Goal: Task Accomplishment & Management: Manage account settings

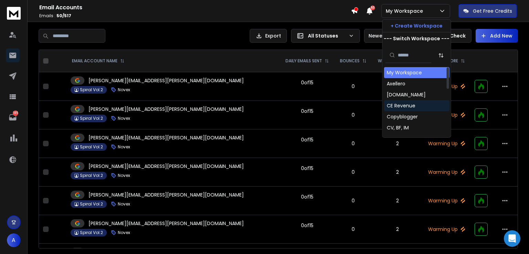
click at [418, 107] on div "CE Revenue" at bounding box center [416, 105] width 65 height 11
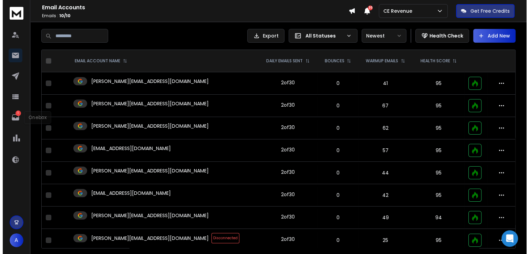
scroll to position [53, 0]
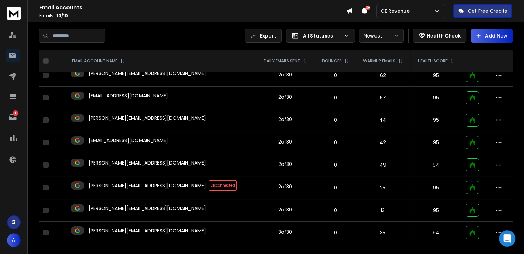
click at [201, 184] on div "[PERSON_NAME][EMAIL_ADDRESS][DOMAIN_NAME] Disconnected" at bounding box center [161, 186] width 181 height 10
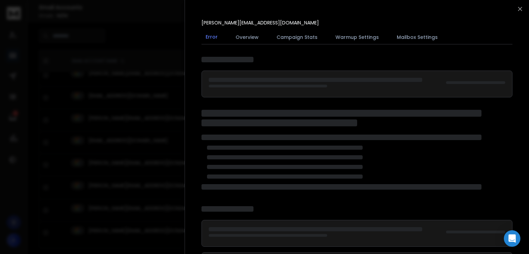
click at [148, 19] on div at bounding box center [264, 127] width 529 height 254
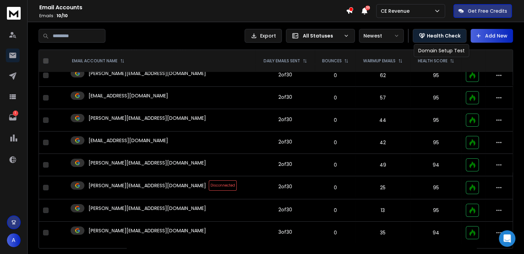
click at [459, 37] on p "Health Check" at bounding box center [444, 35] width 34 height 7
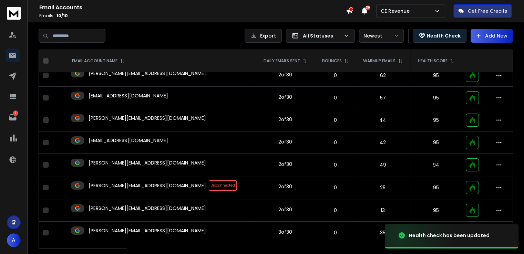
click at [332, 33] on p "All Statuses" at bounding box center [322, 35] width 38 height 7
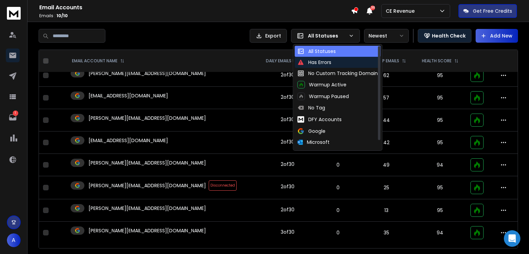
click at [335, 61] on div "Has Errors" at bounding box center [338, 62] width 86 height 11
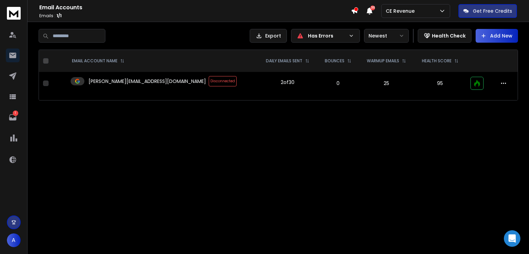
click at [98, 78] on p "m.young@chrisegtm.com" at bounding box center [148, 81] width 118 height 7
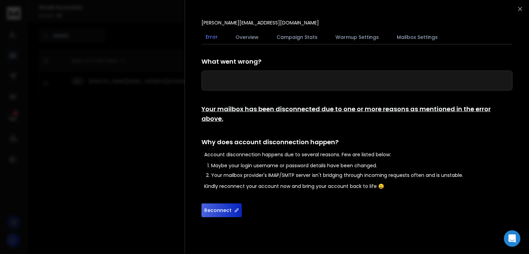
click at [213, 204] on button "Reconnect" at bounding box center [222, 211] width 40 height 14
copy p "[PERSON_NAME][EMAIL_ADDRESS][DOMAIN_NAME]"
drag, startPoint x: 271, startPoint y: 20, endPoint x: 200, endPoint y: 1, distance: 73.2
click at [193, 16] on div "m.young@chrisegtm.com Error Overview Campaign Stats Warmup Settings Mailbox Set…" at bounding box center [357, 118] width 328 height 220
click at [211, 207] on div "m.young@chrisegtm.com Error Overview Campaign Stats Warmup Settings Mailbox Set…" at bounding box center [357, 118] width 328 height 220
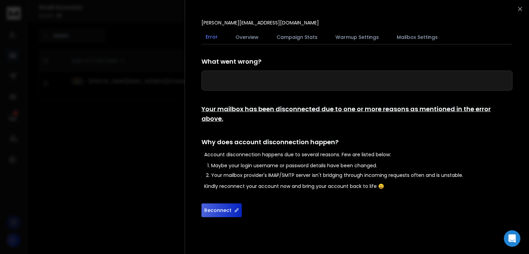
click at [216, 204] on button "Reconnect" at bounding box center [222, 211] width 40 height 14
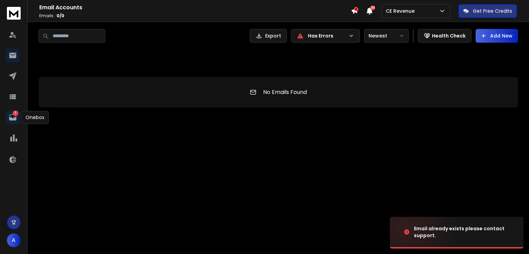
click at [15, 115] on p "1" at bounding box center [16, 114] width 6 height 6
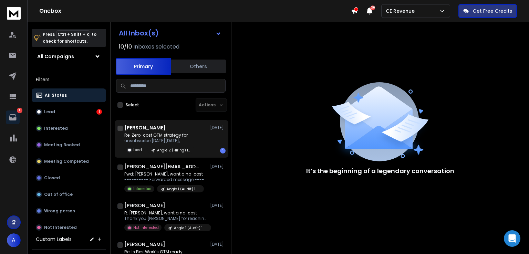
click at [195, 133] on div "Re: Zero-cost GTM strategy for unsubscribe On Fri, Aug 8, Lead Angle 2 (Hiring)…" at bounding box center [174, 143] width 101 height 21
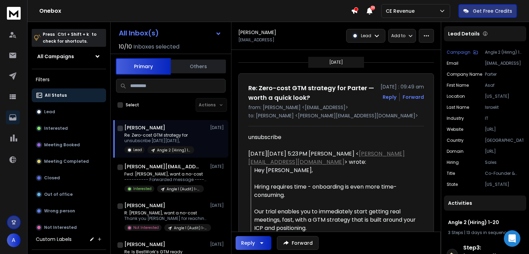
click at [427, 31] on button "button" at bounding box center [426, 36] width 15 height 14
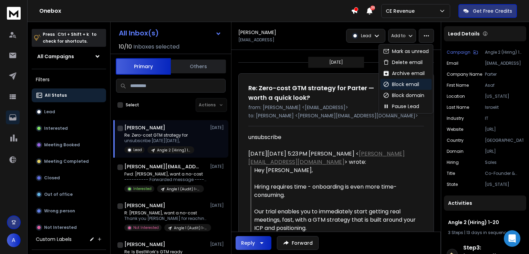
drag, startPoint x: 412, startPoint y: 86, endPoint x: 327, endPoint y: 146, distance: 104.1
click at [412, 86] on div "Block email" at bounding box center [401, 84] width 36 height 7
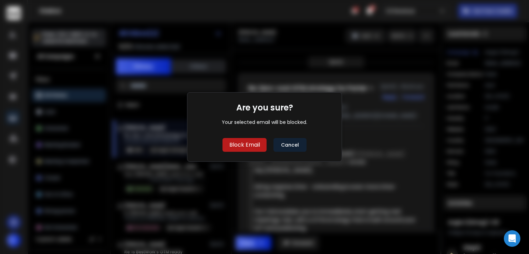
drag, startPoint x: 268, startPoint y: 134, endPoint x: 255, endPoint y: 142, distance: 14.8
click at [267, 135] on div "Are you sure? Your selected email will be blocked. Block Email Cancel" at bounding box center [264, 127] width 135 height 50
click at [258, 142] on button "Block Email" at bounding box center [245, 145] width 44 height 14
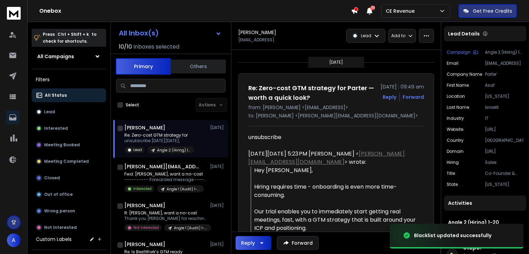
click at [367, 32] on div "Lead" at bounding box center [366, 35] width 39 height 13
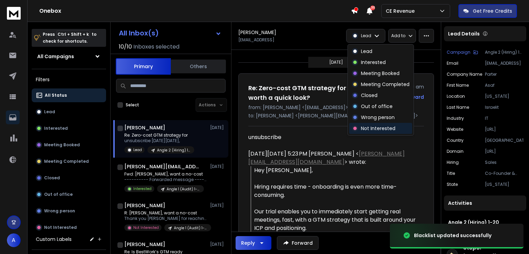
click at [372, 129] on p "Not Interested" at bounding box center [378, 128] width 34 height 7
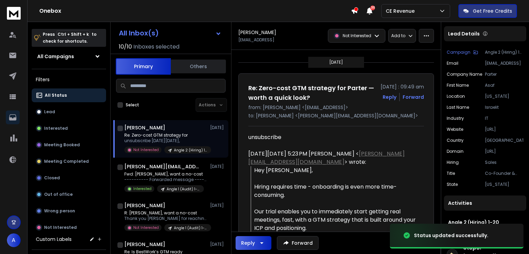
click at [2, 72] on div "A" at bounding box center [14, 127] width 28 height 254
click at [6, 73] on link at bounding box center [13, 76] width 14 height 14
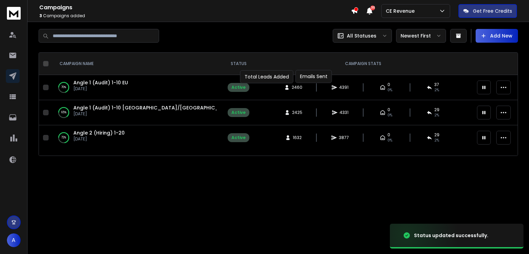
click at [258, 84] on div "2460 4391 0 0% 37 2 %" at bounding box center [363, 87] width 211 height 11
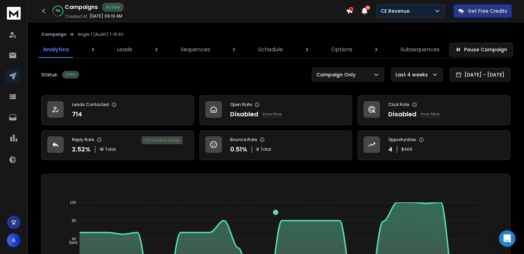
click at [405, 8] on p "CE Revenue" at bounding box center [397, 11] width 32 height 7
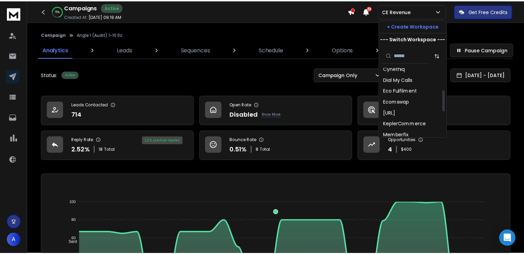
scroll to position [72, 0]
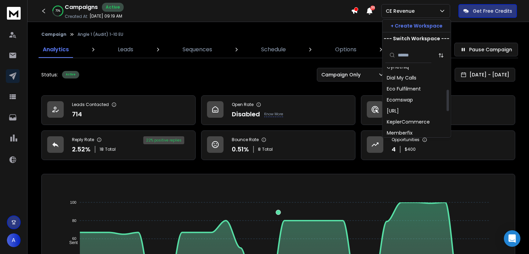
drag, startPoint x: 449, startPoint y: 76, endPoint x: 448, endPoint y: 98, distance: 22.1
click at [448, 98] on div at bounding box center [448, 100] width 2 height 21
click at [433, 109] on div "[URL]" at bounding box center [416, 110] width 65 height 11
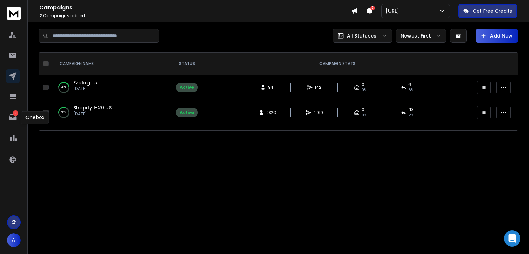
click at [10, 115] on icon at bounding box center [12, 117] width 7 height 6
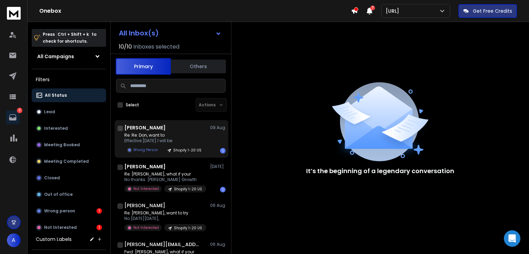
click at [178, 135] on p "Re: Re: Don, want to" at bounding box center [164, 136] width 81 height 6
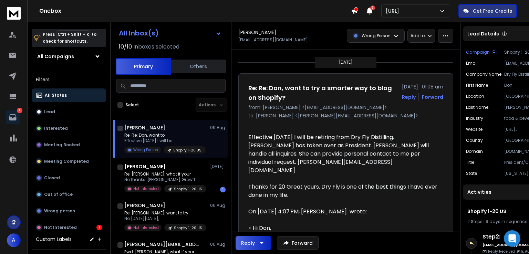
click at [449, 33] on icon "button" at bounding box center [446, 36] width 6 height 6
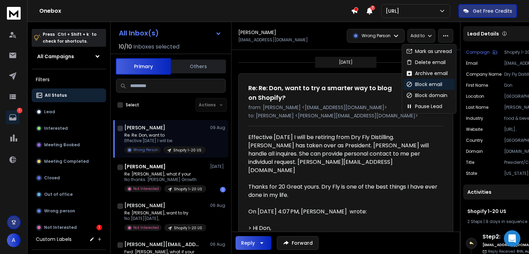
click at [443, 83] on div "Block email" at bounding box center [424, 84] width 36 height 7
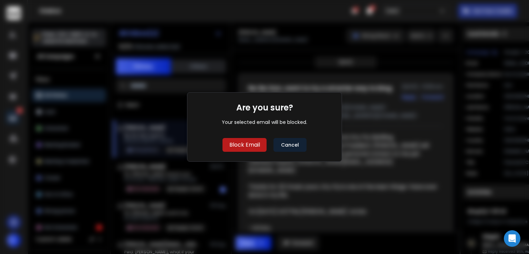
click at [233, 144] on button "Block Email" at bounding box center [245, 145] width 44 height 14
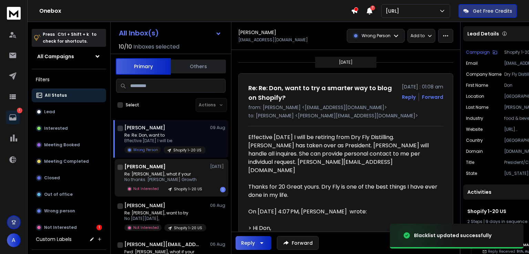
click at [211, 191] on div "Re: Jessa, what if your No thanks. Jessa Brown Growth Not Interested Shopify 1-…" at bounding box center [174, 182] width 101 height 21
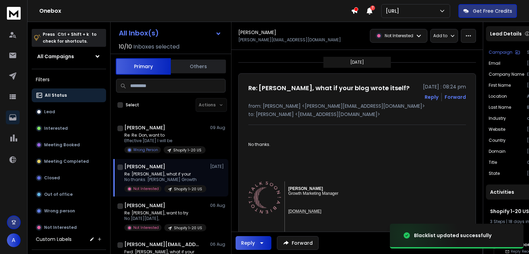
click at [469, 38] on icon "button" at bounding box center [469, 36] width 6 height 6
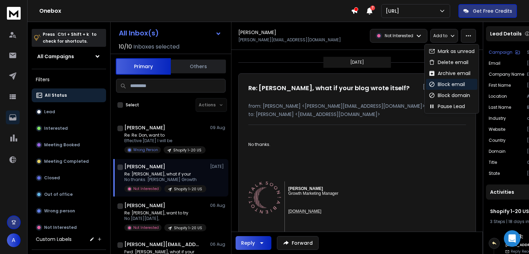
click at [452, 83] on div "Block email" at bounding box center [447, 84] width 36 height 7
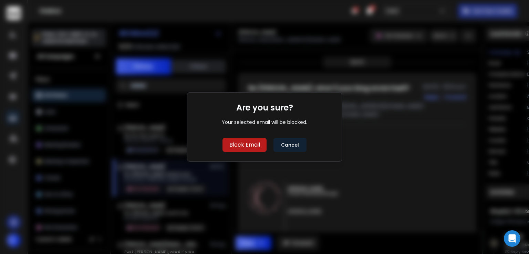
drag, startPoint x: 250, startPoint y: 143, endPoint x: 247, endPoint y: 146, distance: 4.4
click at [250, 143] on button "Block Email" at bounding box center [245, 145] width 44 height 14
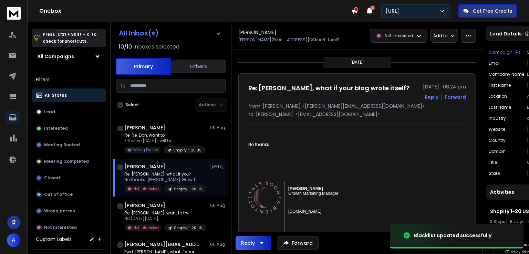
click at [448, 6] on button "[URL]" at bounding box center [416, 11] width 69 height 14
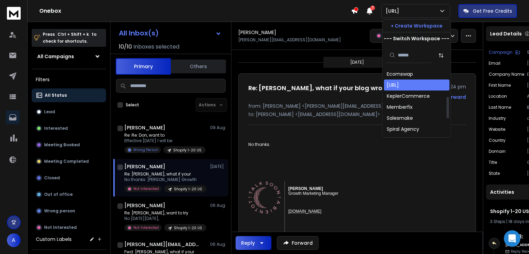
drag, startPoint x: 447, startPoint y: 81, endPoint x: 437, endPoint y: 104, distance: 25.0
click at [447, 112] on div at bounding box center [448, 107] width 2 height 21
click at [432, 95] on div "KeplerCommerce" at bounding box center [416, 95] width 65 height 11
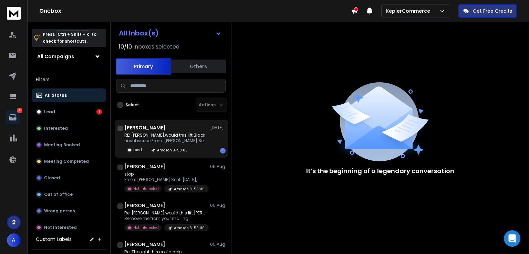
click at [197, 140] on p "unsubscribe From: [PERSON_NAME] Sent:" at bounding box center [165, 141] width 83 height 6
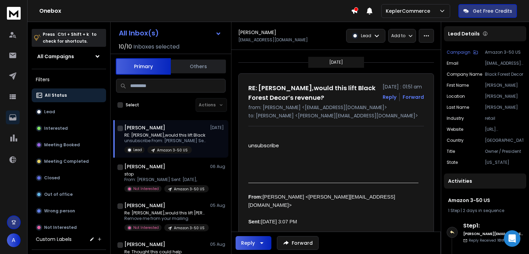
click at [368, 29] on div "Lead" at bounding box center [366, 35] width 39 height 13
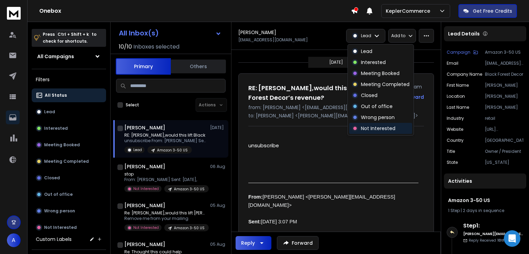
click at [379, 124] on div "Not Interested" at bounding box center [380, 128] width 63 height 11
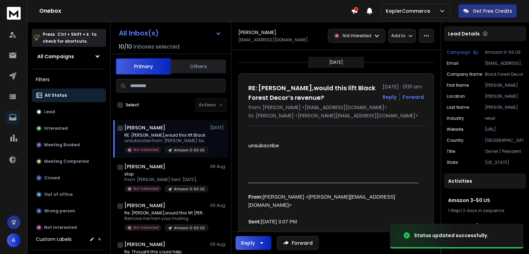
click at [428, 36] on icon "button" at bounding box center [427, 36] width 6 height 6
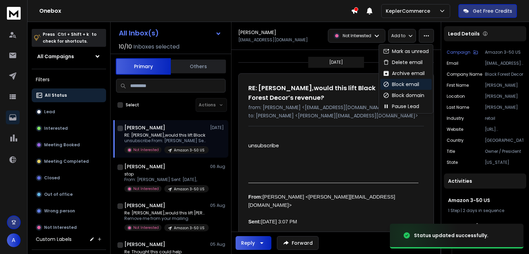
click at [406, 84] on div "Block email" at bounding box center [401, 84] width 36 height 7
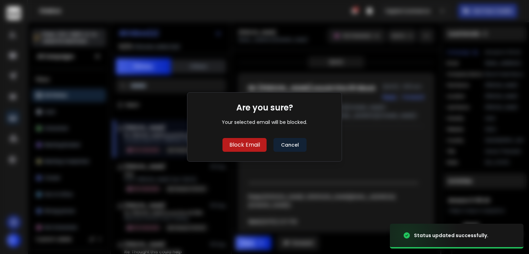
click at [258, 144] on button "Block Email" at bounding box center [245, 145] width 44 height 14
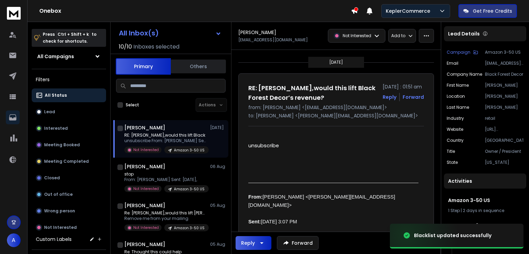
click at [405, 11] on p "KeplerCommerce" at bounding box center [409, 11] width 47 height 7
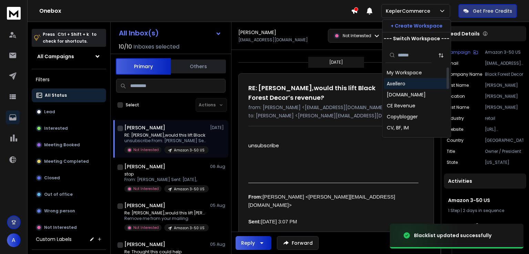
scroll to position [152, 0]
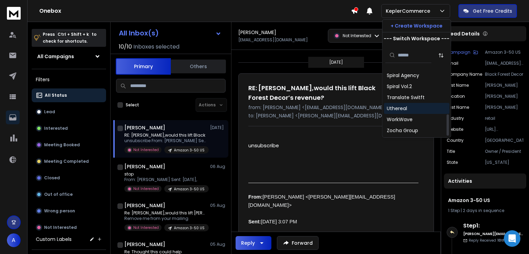
click at [412, 108] on div "Uthereal" at bounding box center [416, 108] width 65 height 11
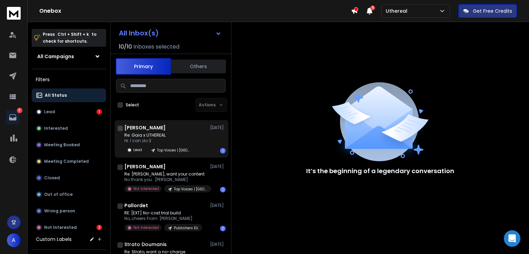
click at [171, 143] on p "Hi. I can do 3" at bounding box center [159, 141] width 70 height 6
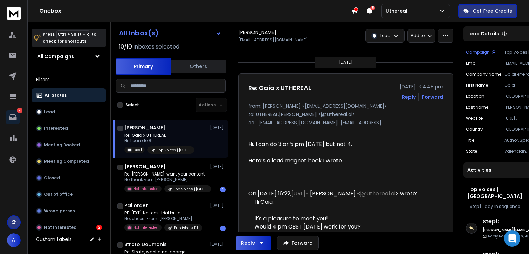
click at [391, 37] on p "Lead" at bounding box center [386, 36] width 10 height 6
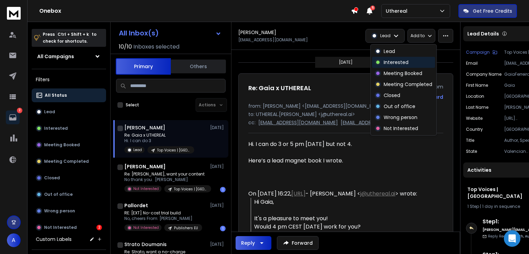
click at [399, 61] on p "Interested" at bounding box center [396, 62] width 25 height 7
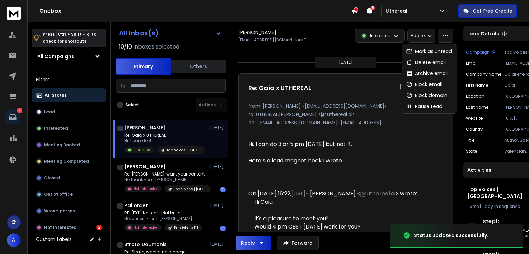
click at [447, 36] on icon "button" at bounding box center [446, 36] width 6 height 6
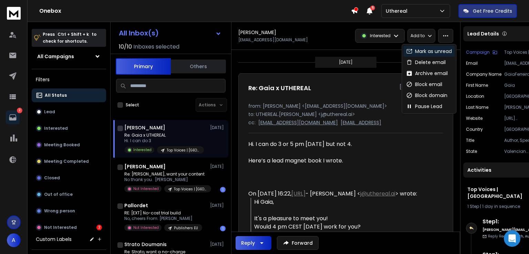
click at [430, 54] on div "Mark as unread" at bounding box center [429, 51] width 46 height 7
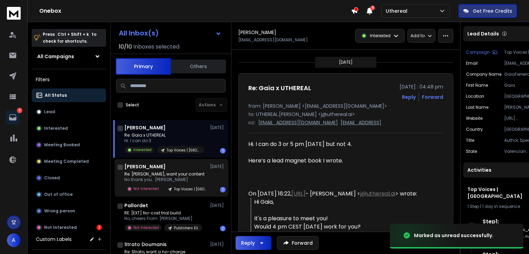
click at [219, 179] on div "Re: Kathi, want your content No thank you. Kathi Kulesza Not Interested Top Voi…" at bounding box center [174, 182] width 101 height 21
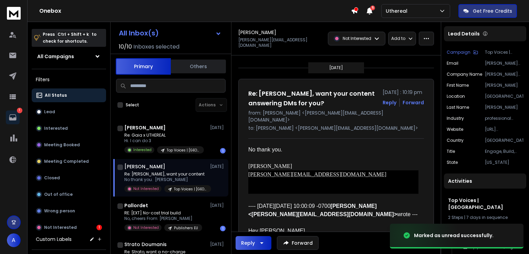
click at [429, 36] on icon "button" at bounding box center [427, 38] width 6 height 6
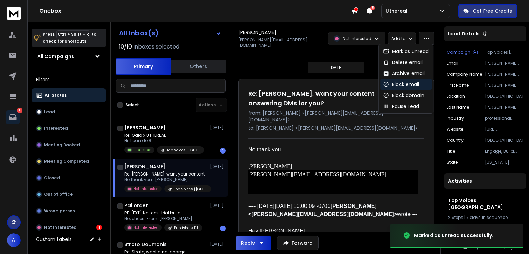
drag, startPoint x: 409, startPoint y: 83, endPoint x: 388, endPoint y: 99, distance: 26.5
click at [409, 83] on div "Block email" at bounding box center [401, 84] width 36 height 7
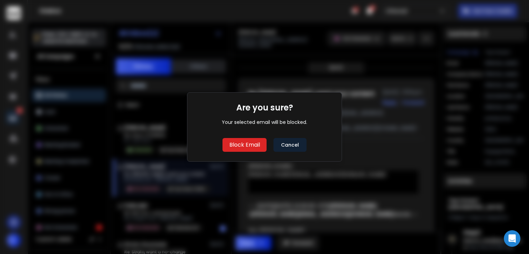
click at [239, 149] on button "Block Email" at bounding box center [245, 145] width 44 height 14
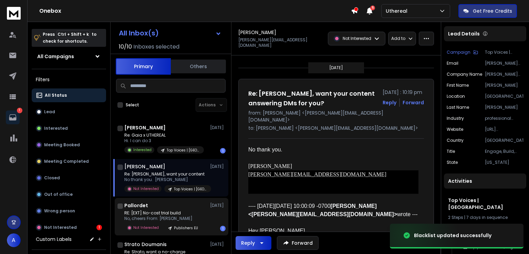
click at [206, 209] on div "Pallordet 08 Aug" at bounding box center [174, 205] width 101 height 7
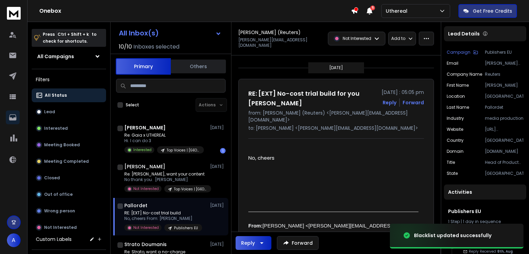
click at [430, 35] on icon "button" at bounding box center [427, 38] width 6 height 6
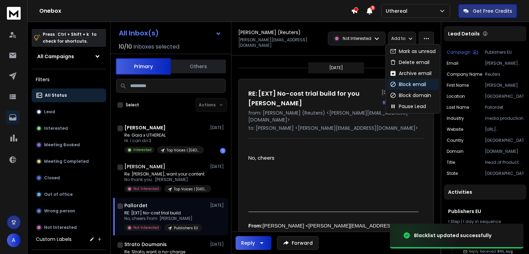
click at [426, 82] on div "Block email" at bounding box center [408, 84] width 36 height 7
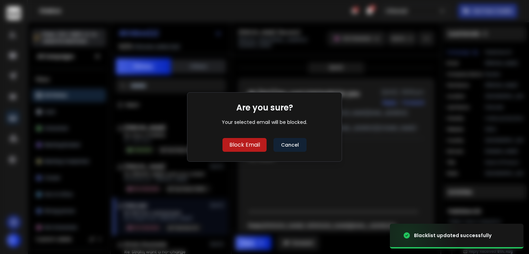
click at [242, 140] on button "Block Email" at bounding box center [245, 145] width 44 height 14
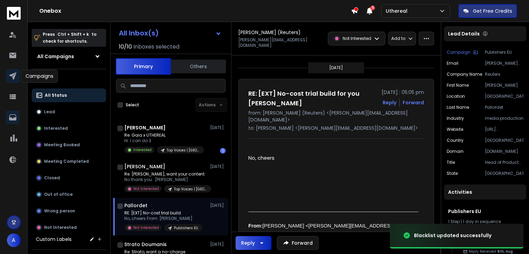
click at [7, 75] on link at bounding box center [13, 76] width 14 height 14
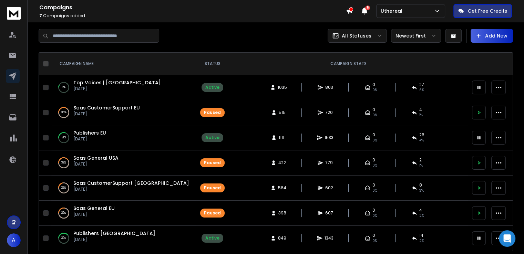
click at [125, 85] on div "8 % Top Voices | USA 21 days ago" at bounding box center [123, 87] width 131 height 17
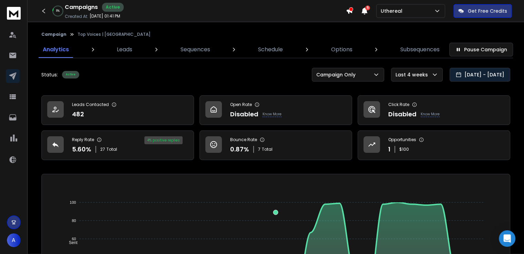
click at [464, 69] on button "14 Jul 2025 - 11 Aug 2025" at bounding box center [480, 75] width 61 height 14
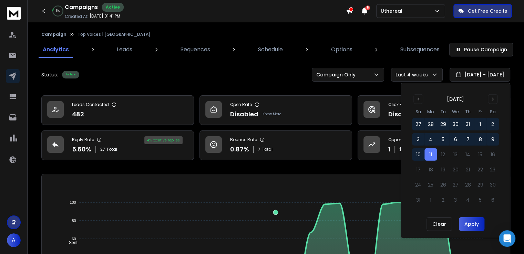
click at [429, 139] on button "4" at bounding box center [431, 139] width 12 height 12
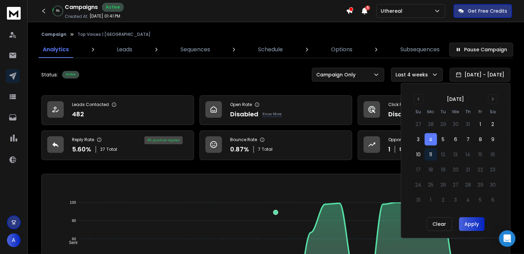
click at [429, 159] on button "11" at bounding box center [431, 155] width 12 height 12
click at [477, 223] on button "Apply" at bounding box center [472, 224] width 26 height 14
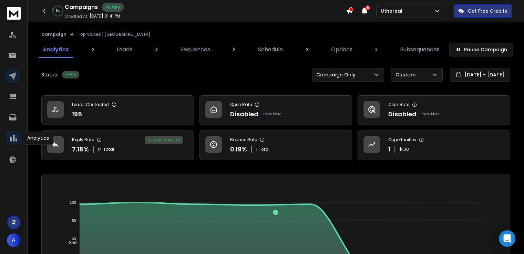
click at [12, 139] on icon at bounding box center [14, 138] width 10 height 10
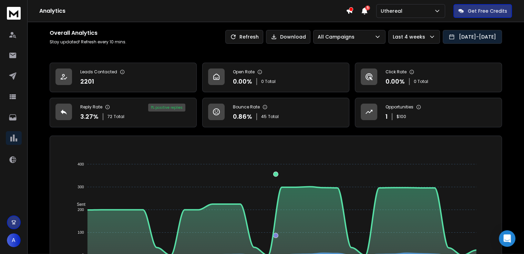
click at [452, 36] on button "14 Jul 2025 - 11 Aug 2025" at bounding box center [472, 37] width 59 height 14
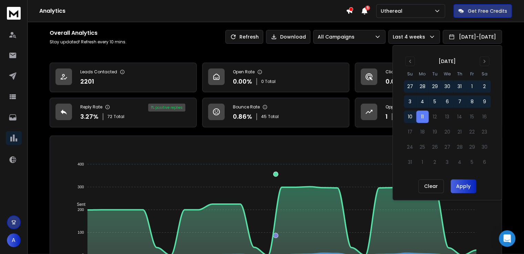
click at [420, 101] on button "4" at bounding box center [422, 101] width 12 height 12
click at [422, 113] on button "11" at bounding box center [422, 117] width 12 height 12
click at [422, 101] on button "4" at bounding box center [422, 101] width 12 height 12
click at [422, 102] on button "4" at bounding box center [422, 101] width 12 height 12
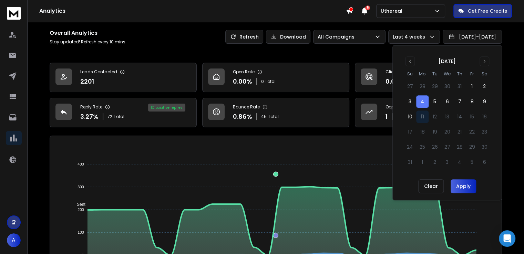
click at [422, 115] on button "11" at bounding box center [422, 117] width 12 height 12
click at [458, 184] on button "Apply" at bounding box center [464, 187] width 26 height 14
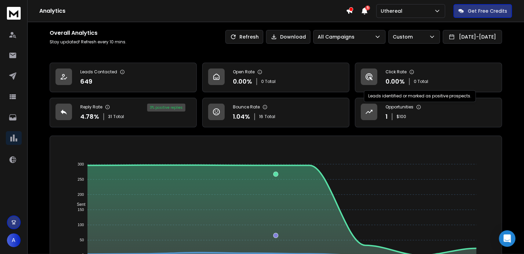
click at [418, 106] on icon at bounding box center [418, 107] width 5 height 5
click at [413, 8] on div "Uthereal" at bounding box center [411, 11] width 60 height 7
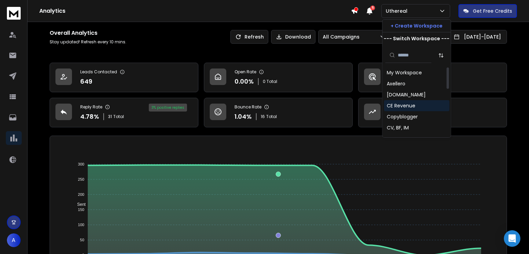
click at [402, 104] on div "CE Revenue" at bounding box center [401, 105] width 29 height 7
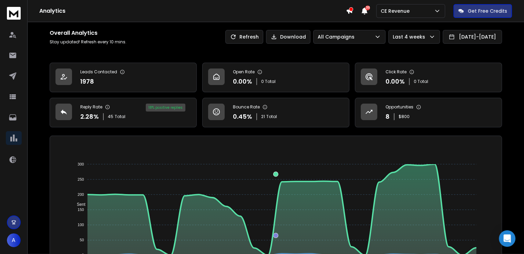
click at [463, 29] on div "Overall Analytics Stay updated! Refresh every 10 mins. Refresh Download All Cam…" at bounding box center [276, 37] width 453 height 16
click at [463, 35] on button "[DATE] - [DATE]" at bounding box center [472, 37] width 59 height 14
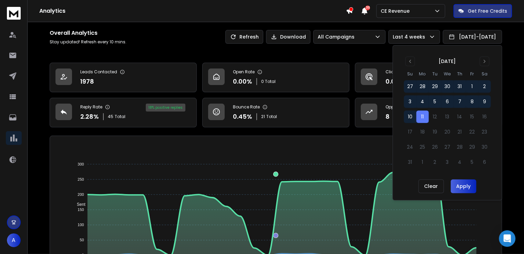
click at [419, 101] on button "4" at bounding box center [422, 101] width 12 height 12
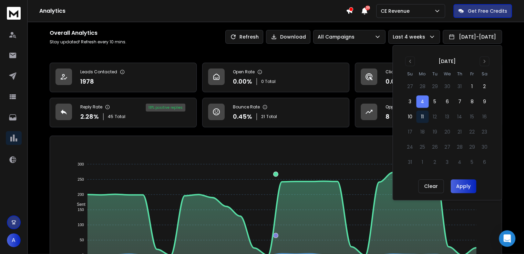
click at [423, 118] on button "11" at bounding box center [422, 117] width 12 height 12
drag, startPoint x: 455, startPoint y: 177, endPoint x: 463, endPoint y: 186, distance: 12.7
click at [455, 177] on div "August 2025 Su Mo Tu We Th Fr Sa 27 28 29 30 31 1 2 3 4 5 6 7 8 9 10 11 12 13 1…" at bounding box center [447, 122] width 109 height 155
click at [463, 186] on button "Apply" at bounding box center [464, 187] width 26 height 14
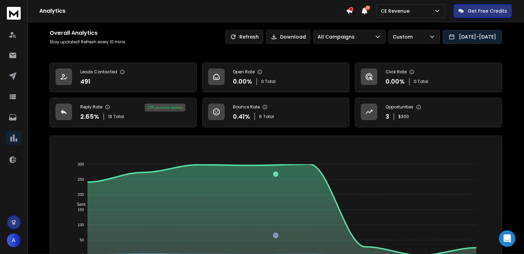
click at [460, 36] on button "[DATE] - [DATE]" at bounding box center [472, 37] width 59 height 14
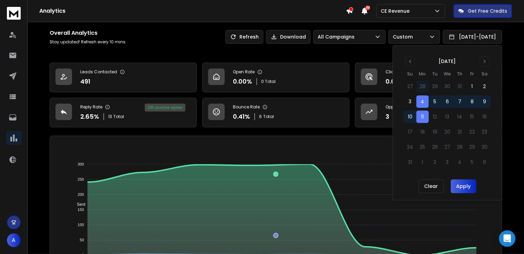
click at [422, 87] on button "28" at bounding box center [422, 86] width 12 height 12
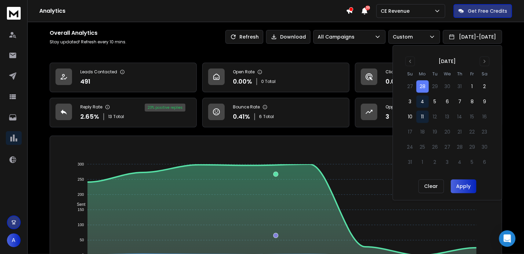
click at [424, 104] on button "4" at bounding box center [422, 101] width 12 height 12
drag, startPoint x: 466, startPoint y: 195, endPoint x: 465, endPoint y: 191, distance: 3.9
click at [466, 194] on div "August 2025 Su Mo Tu We Th Fr Sa 27 28 29 30 31 1 2 3 4 5 6 7 8 9 10 11 12 13 1…" at bounding box center [447, 122] width 109 height 155
click at [465, 191] on button "Apply" at bounding box center [464, 187] width 26 height 14
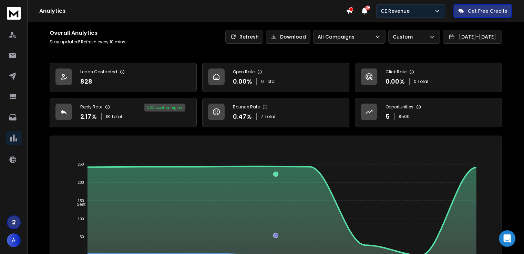
click at [419, 8] on div "CE Revenue" at bounding box center [411, 11] width 60 height 7
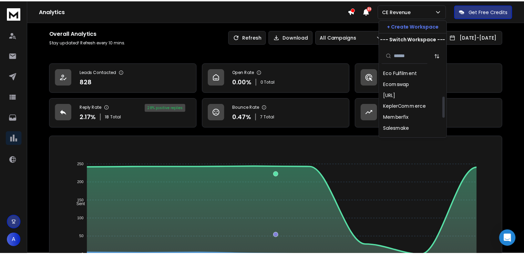
scroll to position [84, 0]
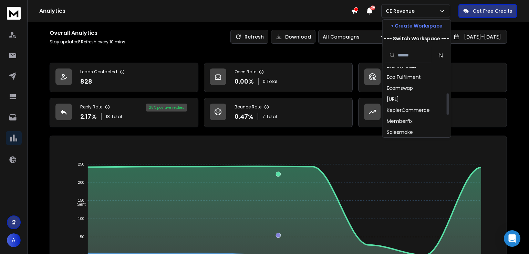
drag, startPoint x: 448, startPoint y: 123, endPoint x: 445, endPoint y: 102, distance: 21.3
click at [447, 102] on div at bounding box center [448, 103] width 2 height 21
click at [437, 101] on div "[URL]" at bounding box center [416, 99] width 65 height 11
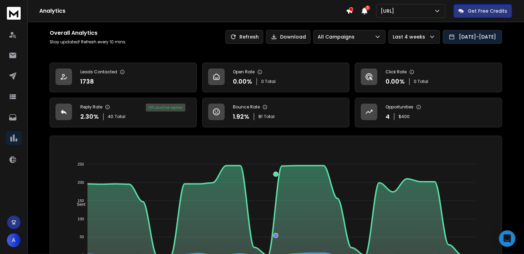
click at [460, 32] on button "[DATE] - [DATE]" at bounding box center [472, 37] width 59 height 14
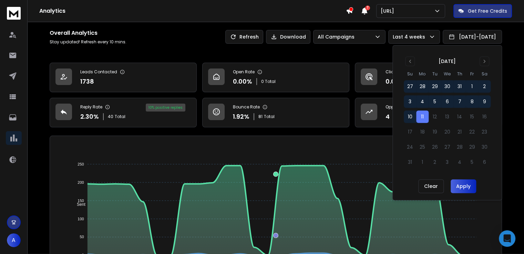
click at [421, 102] on button "4" at bounding box center [422, 101] width 12 height 12
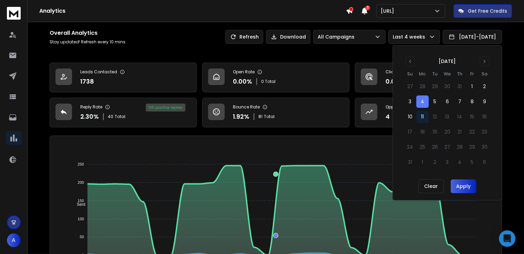
click at [423, 111] on button "11" at bounding box center [422, 117] width 12 height 12
click at [460, 181] on button "Apply" at bounding box center [464, 187] width 26 height 14
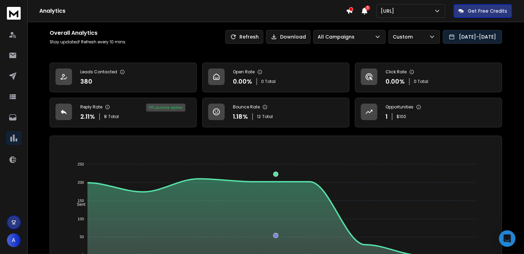
click at [469, 40] on button "[DATE] - [DATE]" at bounding box center [472, 37] width 59 height 14
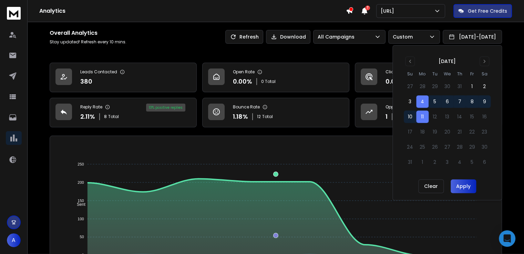
click at [426, 103] on button "4" at bounding box center [422, 101] width 12 height 12
click at [468, 98] on button "8" at bounding box center [472, 101] width 12 height 12
click at [471, 185] on button "Apply" at bounding box center [464, 187] width 26 height 14
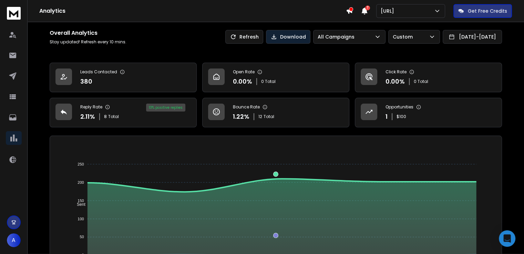
click at [280, 35] on p "Download" at bounding box center [293, 36] width 26 height 7
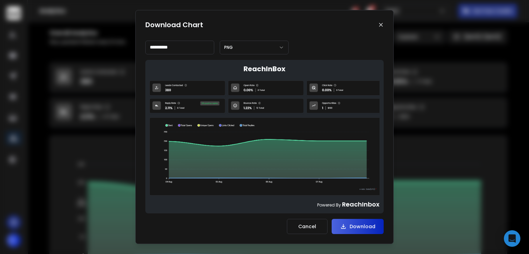
drag, startPoint x: 196, startPoint y: 48, endPoint x: 123, endPoint y: 47, distance: 73.4
click at [123, 47] on div "**********" at bounding box center [264, 127] width 529 height 248
type input "**********"
click at [365, 233] on button "Download" at bounding box center [358, 226] width 52 height 15
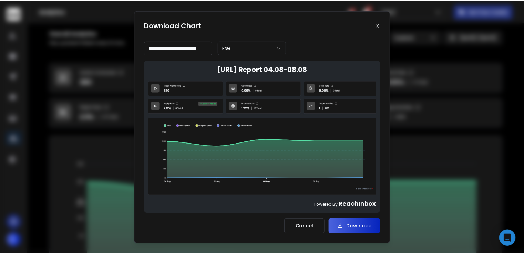
scroll to position [0, 0]
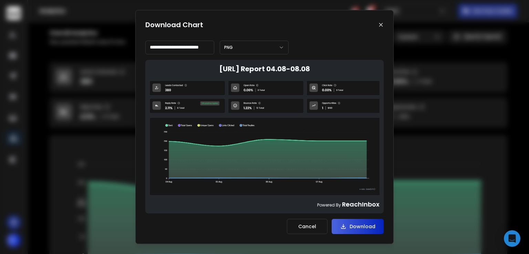
drag, startPoint x: 382, startPoint y: 24, endPoint x: 374, endPoint y: 20, distance: 9.6
click at [382, 24] on icon at bounding box center [381, 25] width 6 height 6
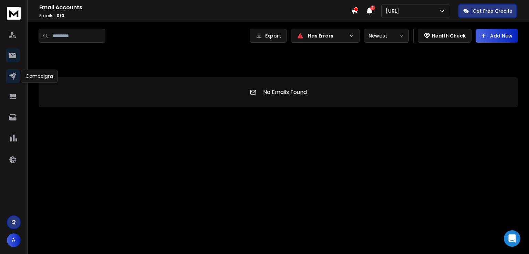
click at [14, 78] on icon at bounding box center [13, 76] width 8 height 8
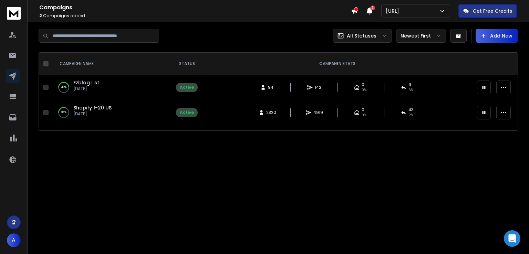
click at [117, 112] on div "34 % Shopify 1-20 US [DATE]" at bounding box center [111, 112] width 107 height 17
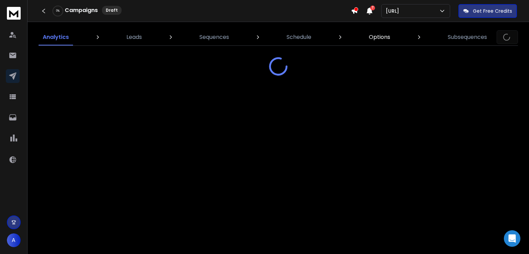
click at [385, 38] on p "Options" at bounding box center [379, 37] width 21 height 8
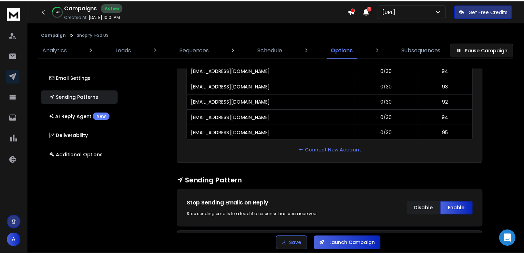
scroll to position [345, 0]
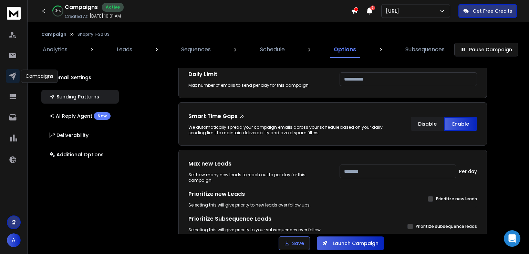
click at [13, 77] on icon at bounding box center [12, 75] width 7 height 7
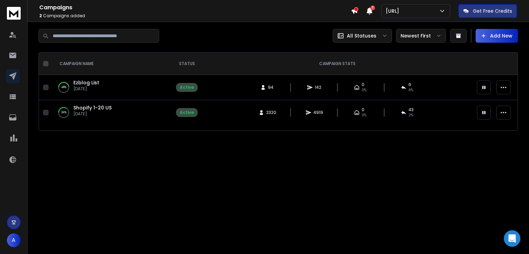
click at [139, 88] on div "48 % Ezblog List 11 days ago" at bounding box center [111, 87] width 107 height 17
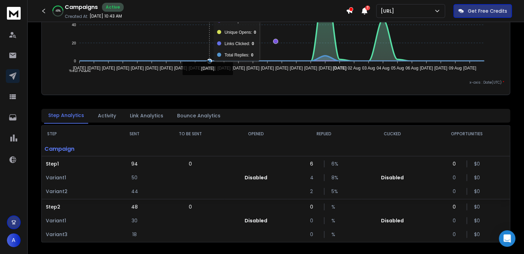
scroll to position [3, 0]
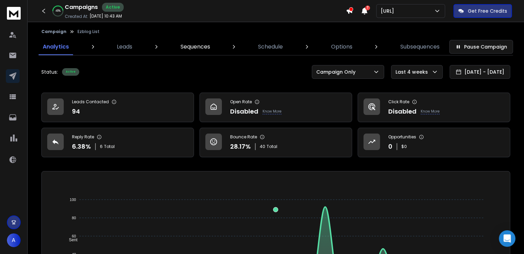
click at [200, 50] on p "Sequences" at bounding box center [196, 47] width 30 height 8
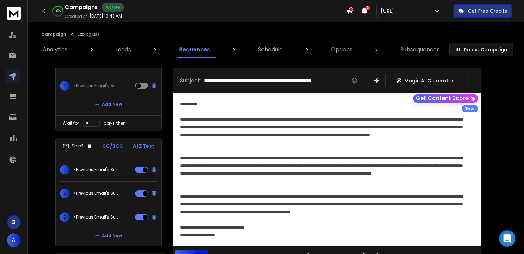
scroll to position [22, 0]
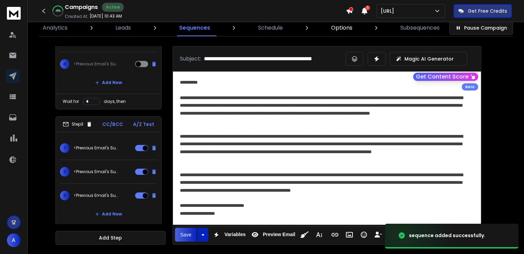
click at [351, 28] on p "Options" at bounding box center [341, 28] width 21 height 8
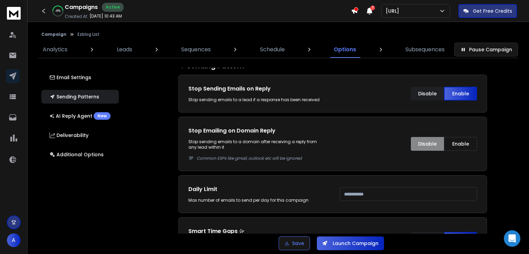
scroll to position [338, 0]
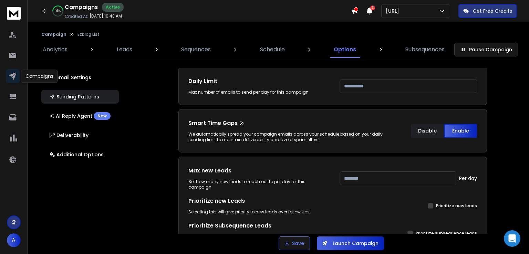
click at [13, 73] on icon at bounding box center [13, 76] width 8 height 8
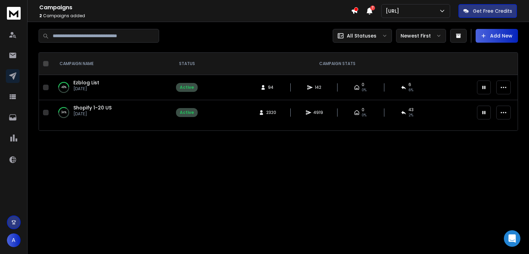
click at [127, 108] on div "34 % Shopify 1-20 US 2 months ago" at bounding box center [111, 112] width 107 height 17
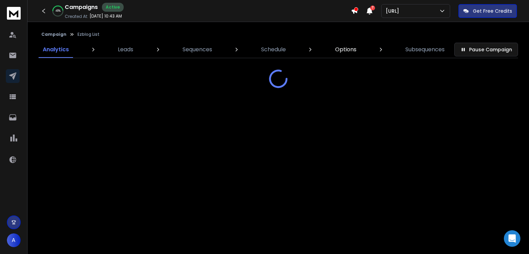
click at [344, 49] on p "Options" at bounding box center [345, 49] width 21 height 8
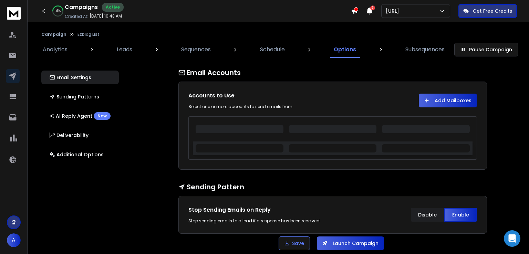
scroll to position [223, 0]
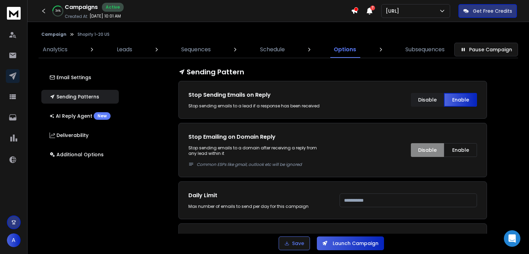
drag, startPoint x: 353, startPoint y: 197, endPoint x: 326, endPoint y: 199, distance: 26.3
click at [326, 199] on div "Daily Limit Max number of emails to send per day for this campaign ***" at bounding box center [333, 201] width 289 height 18
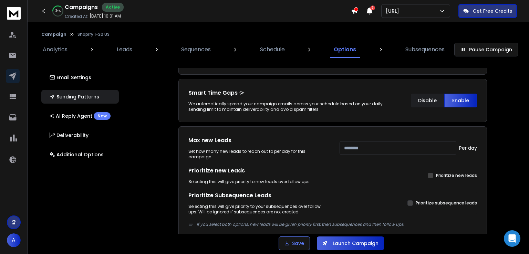
drag, startPoint x: 363, startPoint y: 145, endPoint x: 328, endPoint y: 146, distance: 34.8
click at [328, 146] on div "Max new Leads Set how many new leads to reach out to per day for this campaign …" at bounding box center [333, 147] width 289 height 23
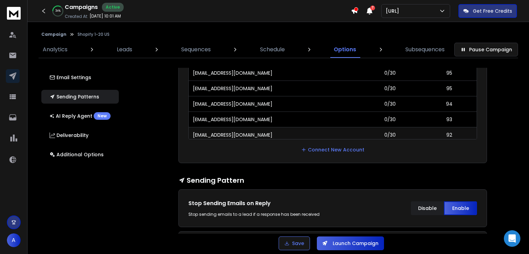
scroll to position [230, 0]
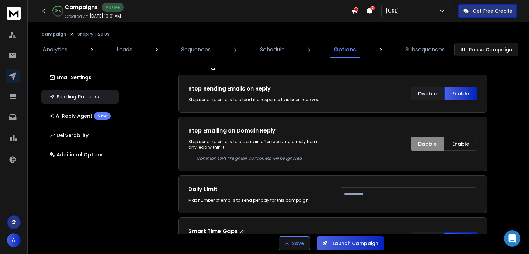
drag, startPoint x: 348, startPoint y: 192, endPoint x: 277, endPoint y: 192, distance: 71.7
click at [277, 191] on div "Daily Limit Max number of emails to send per day for this campaign ***" at bounding box center [333, 194] width 289 height 18
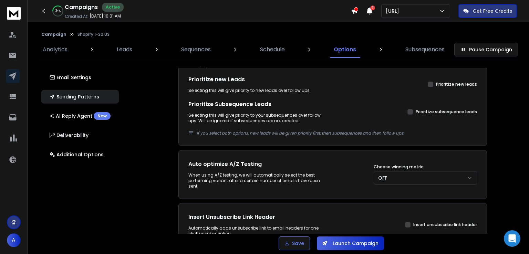
scroll to position [345, 0]
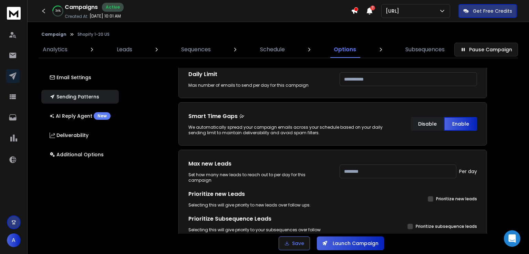
type input "***"
drag, startPoint x: 359, startPoint y: 173, endPoint x: 263, endPoint y: 176, distance: 95.8
click at [263, 177] on div "Max new Leads Set how many new leads to reach out to per day for this campaign …" at bounding box center [333, 171] width 289 height 23
type input "***"
click at [289, 247] on button "Save" at bounding box center [294, 244] width 31 height 14
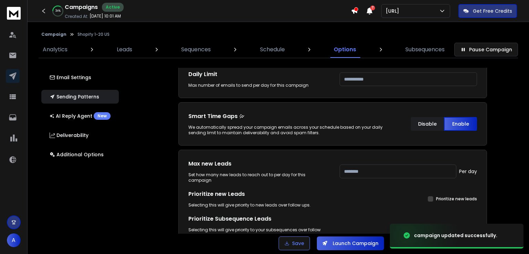
click at [337, 242] on button "Launch Campaign" at bounding box center [350, 244] width 67 height 14
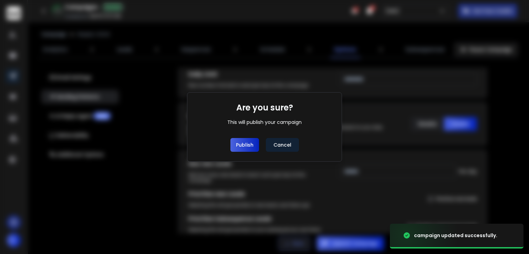
click at [244, 139] on button "Publish" at bounding box center [245, 145] width 29 height 14
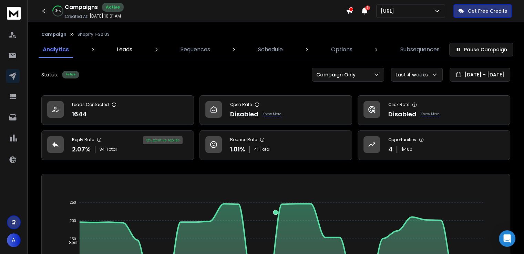
click at [129, 48] on p "Leads" at bounding box center [125, 49] width 16 height 8
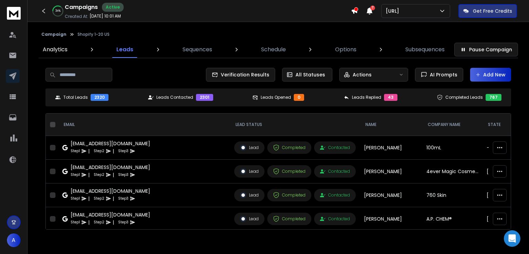
click at [58, 48] on p "Analytics" at bounding box center [55, 49] width 25 height 8
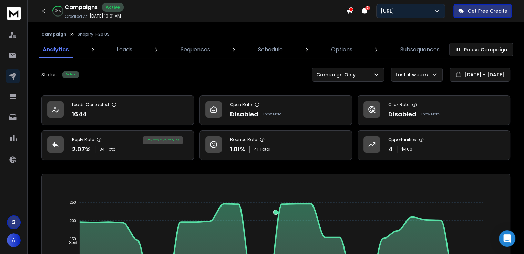
click at [426, 6] on button "[URL]" at bounding box center [410, 11] width 69 height 14
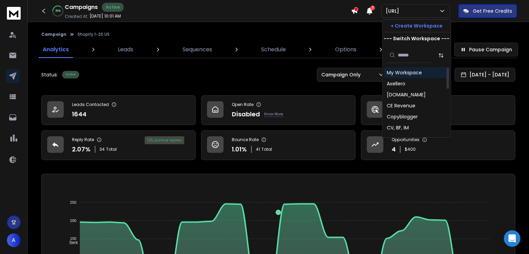
click at [422, 75] on div "My Workspace" at bounding box center [416, 72] width 65 height 11
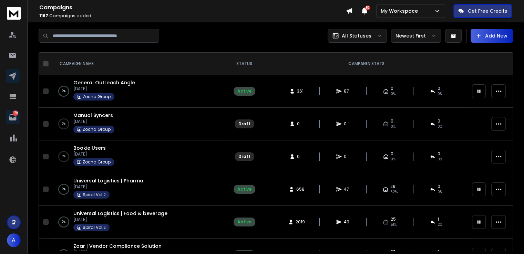
click at [8, 116] on link "179" at bounding box center [13, 118] width 14 height 14
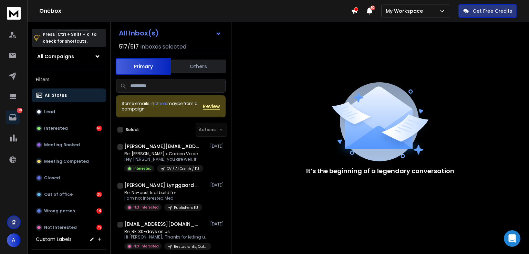
scroll to position [782, 0]
